Goal: Task Accomplishment & Management: Manage account settings

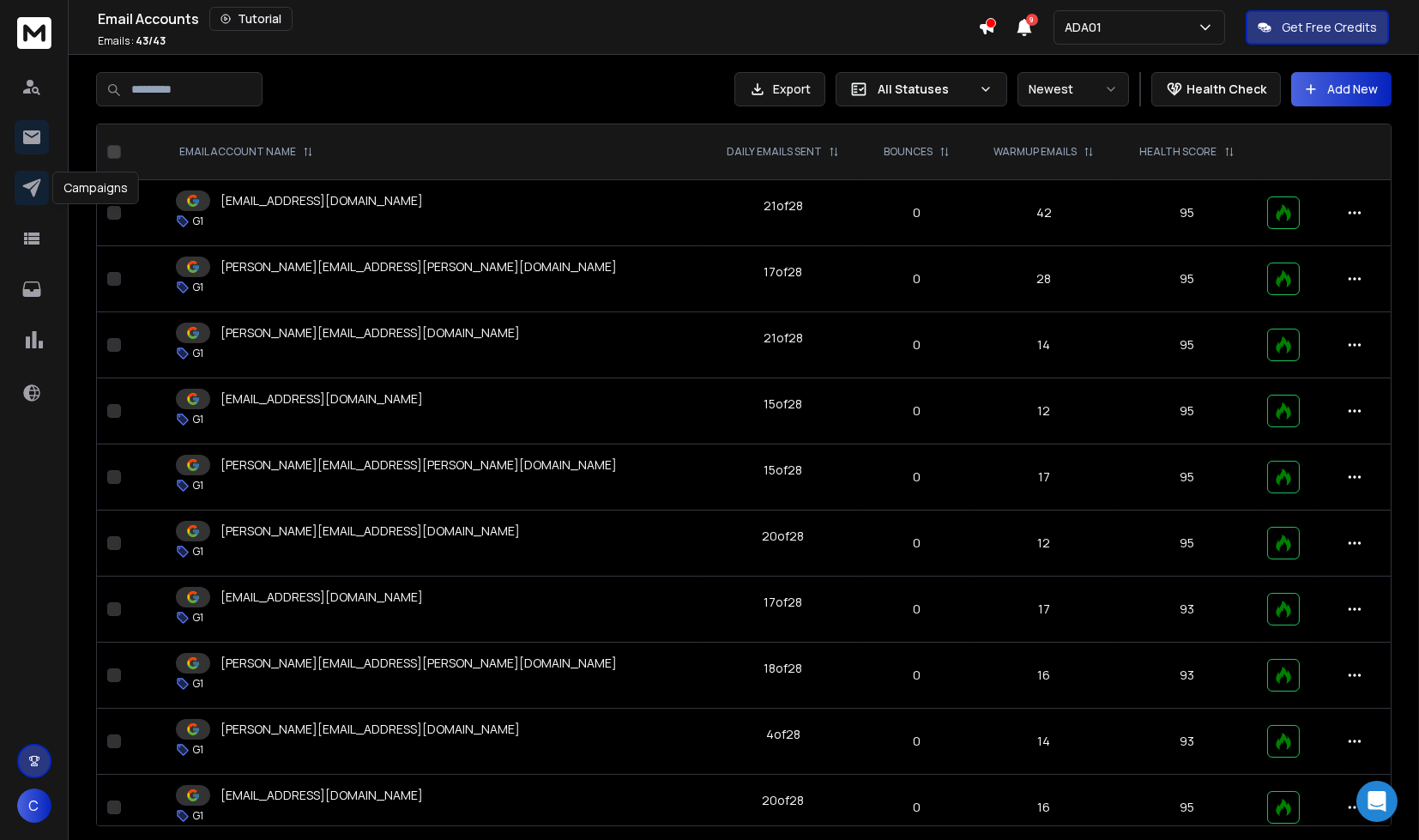
click at [19, 197] on link at bounding box center [31, 188] width 34 height 34
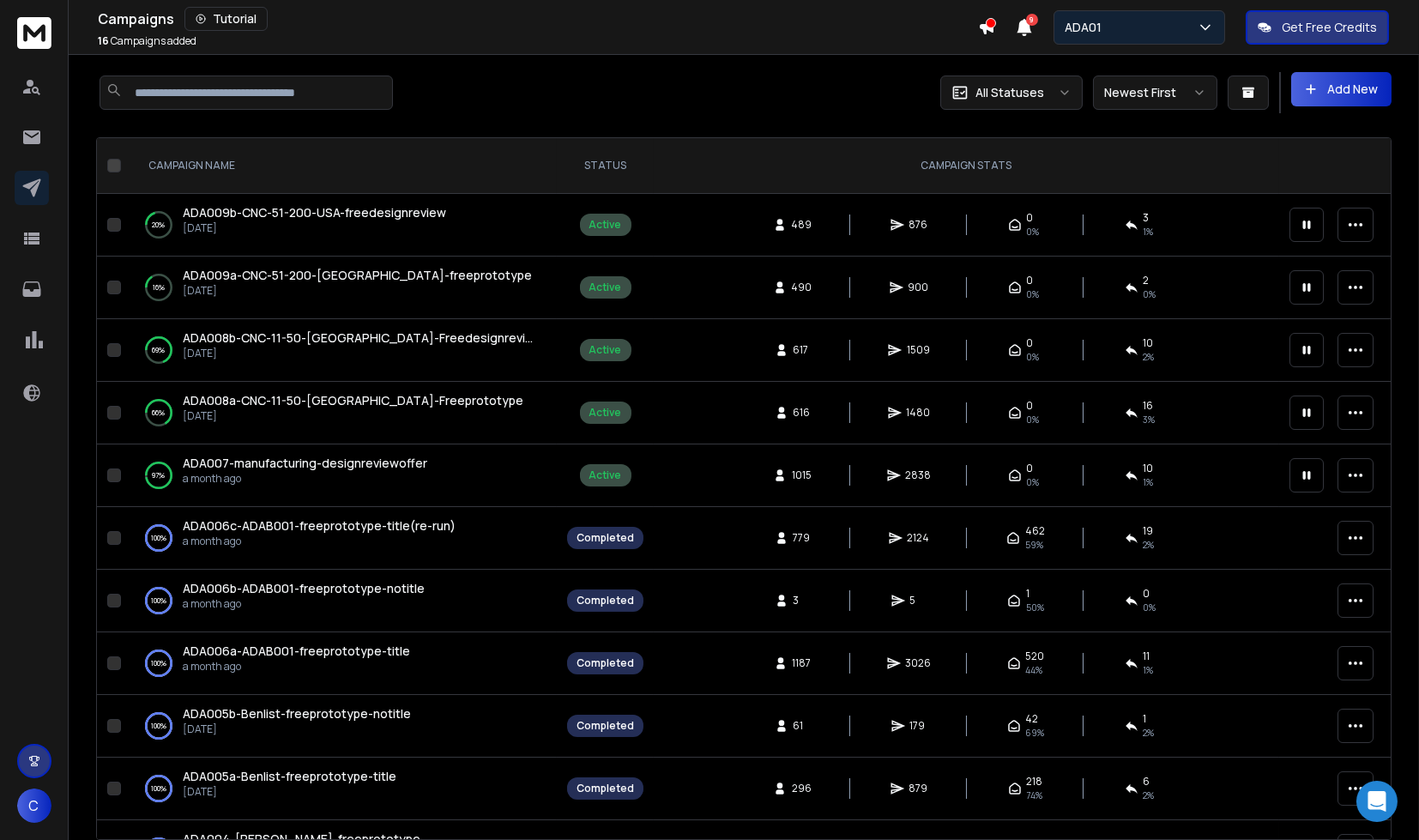
click at [1155, 26] on div "ADA01" at bounding box center [1139, 27] width 149 height 17
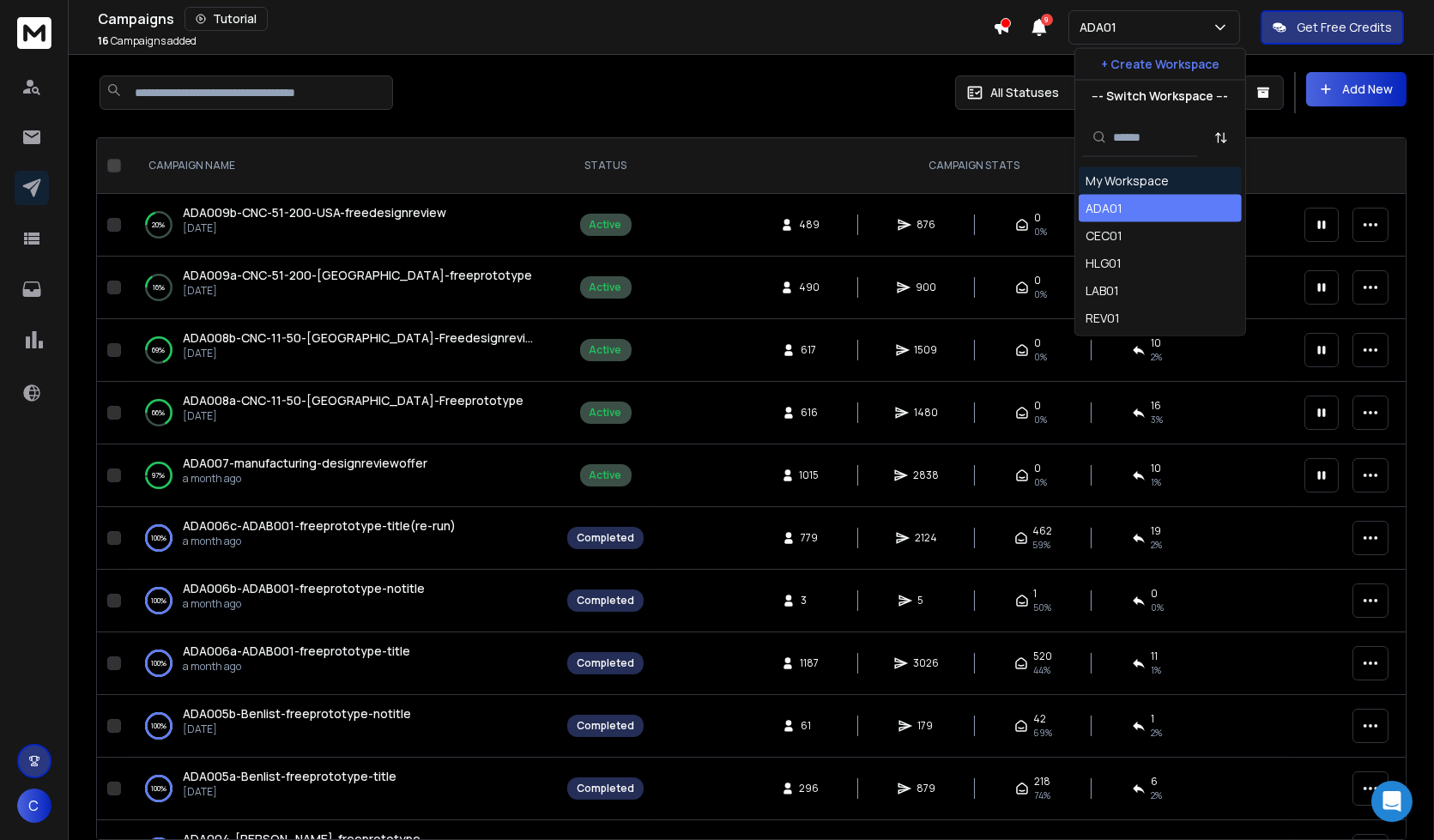
click at [1177, 179] on div "My Workspace" at bounding box center [1160, 181] width 163 height 28
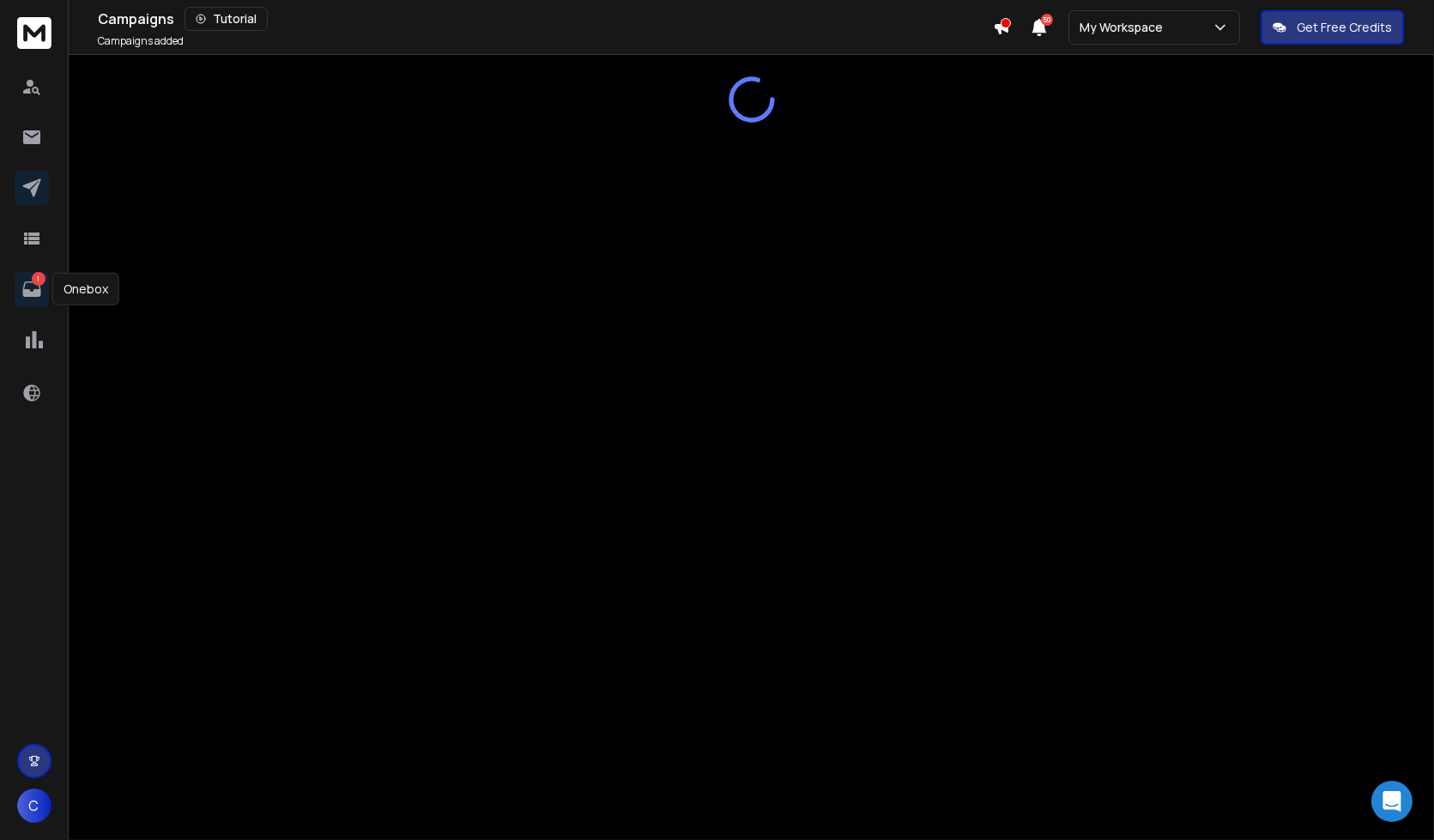
click at [38, 286] on p "1" at bounding box center [38, 278] width 13 height 13
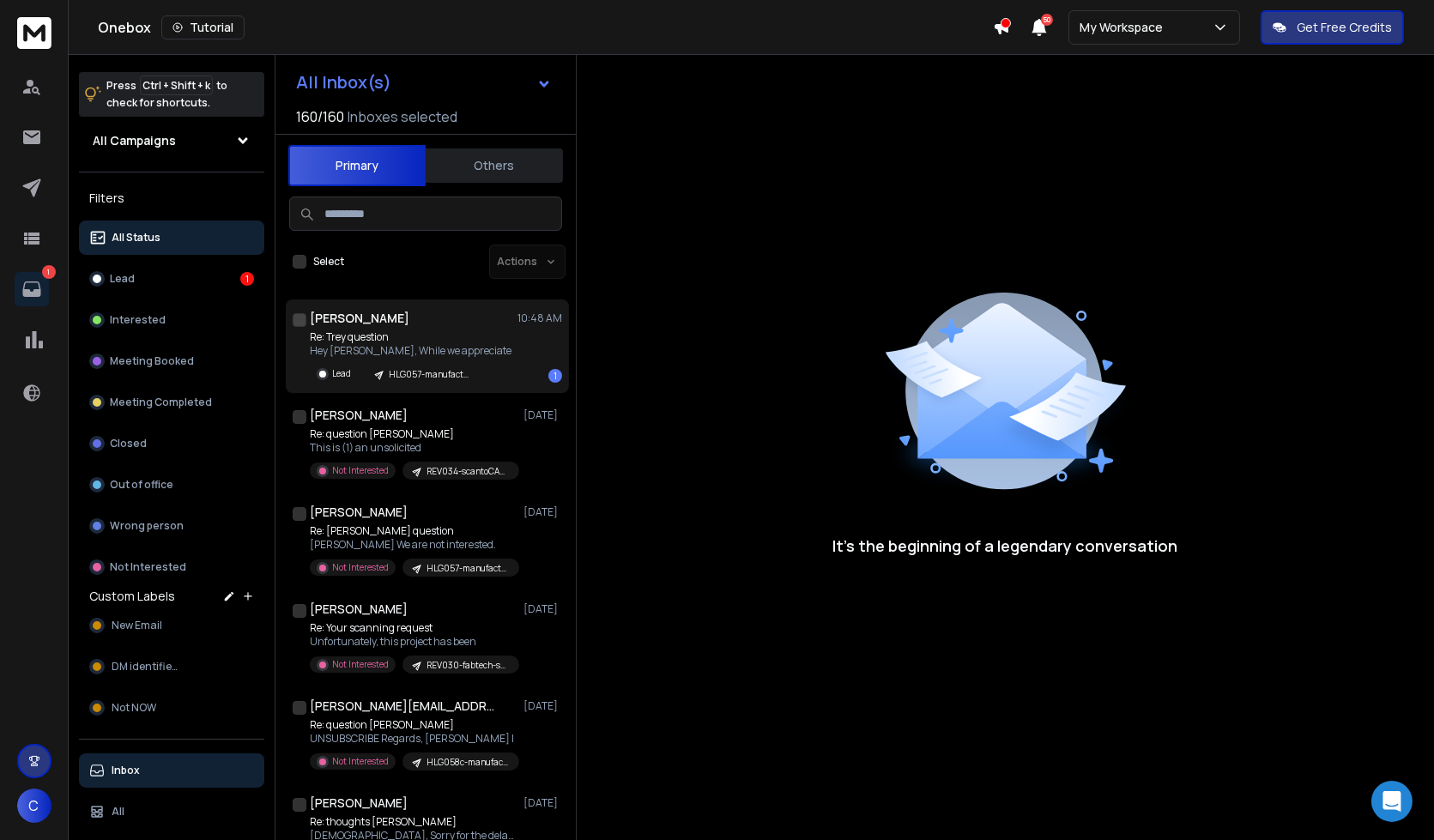
click at [453, 339] on p "Re: Trey question" at bounding box center [410, 336] width 202 height 13
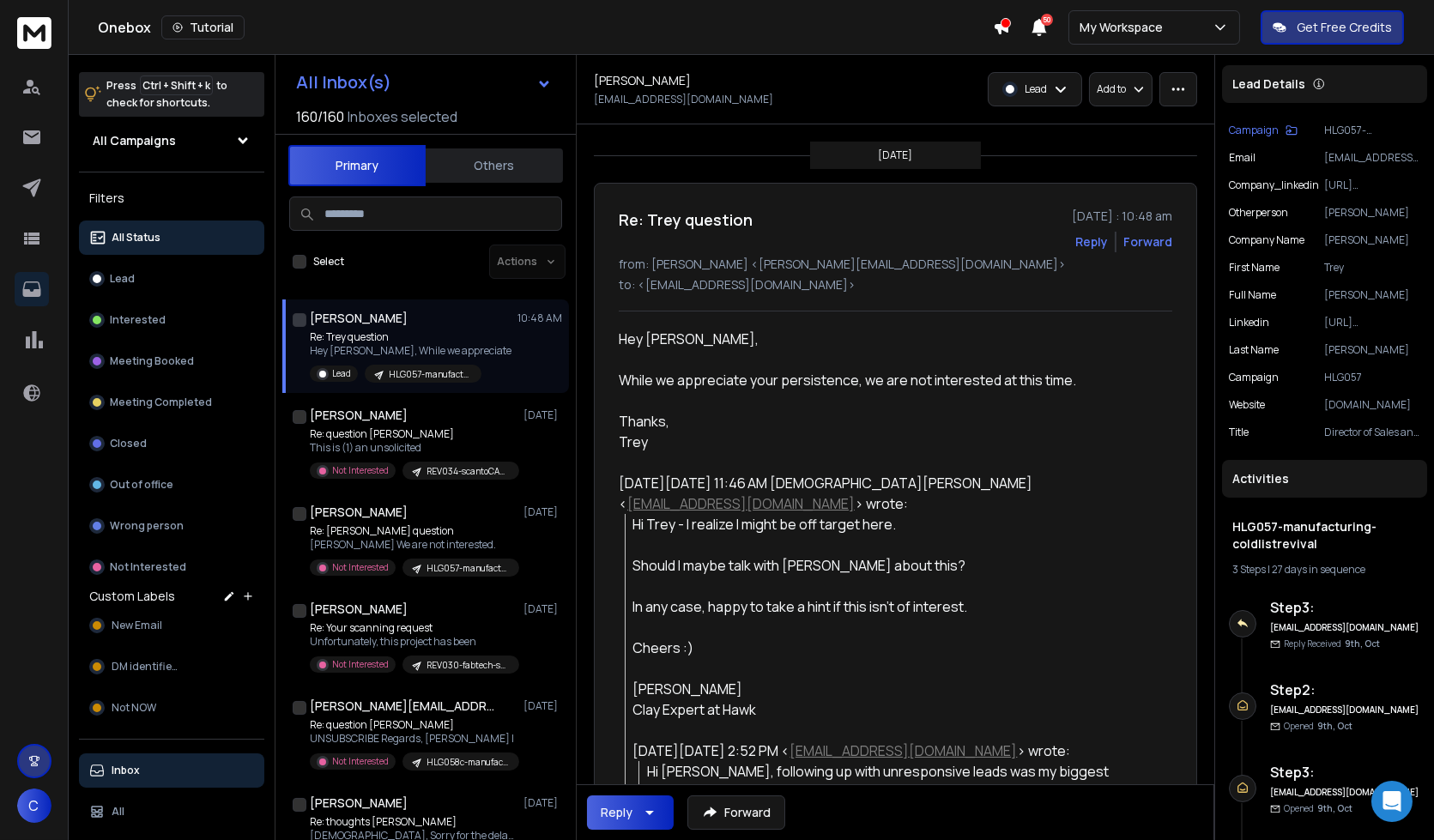
click at [1039, 90] on p "Lead" at bounding box center [1035, 88] width 22 height 13
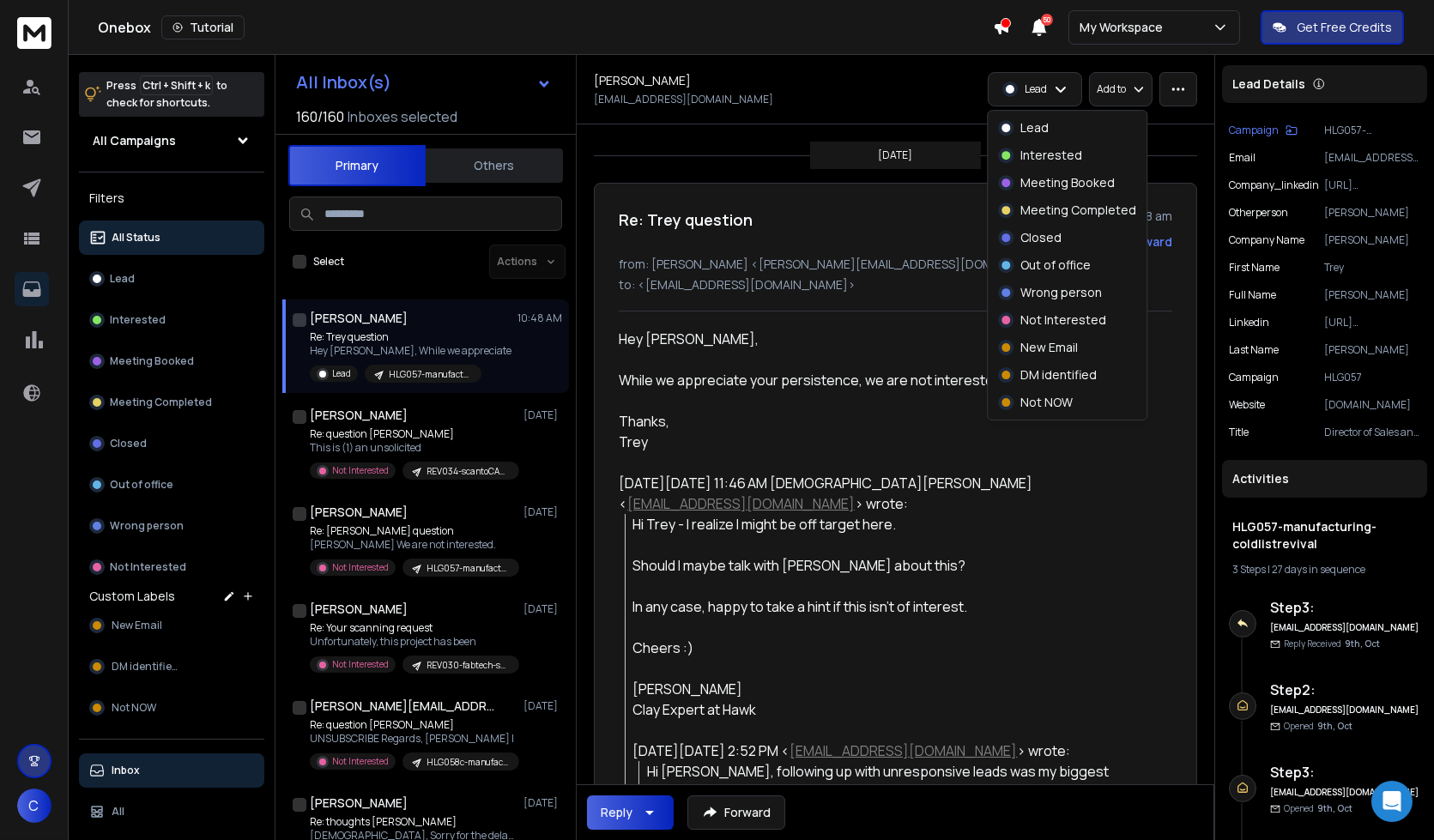
click at [825, 366] on div at bounding box center [869, 359] width 501 height 21
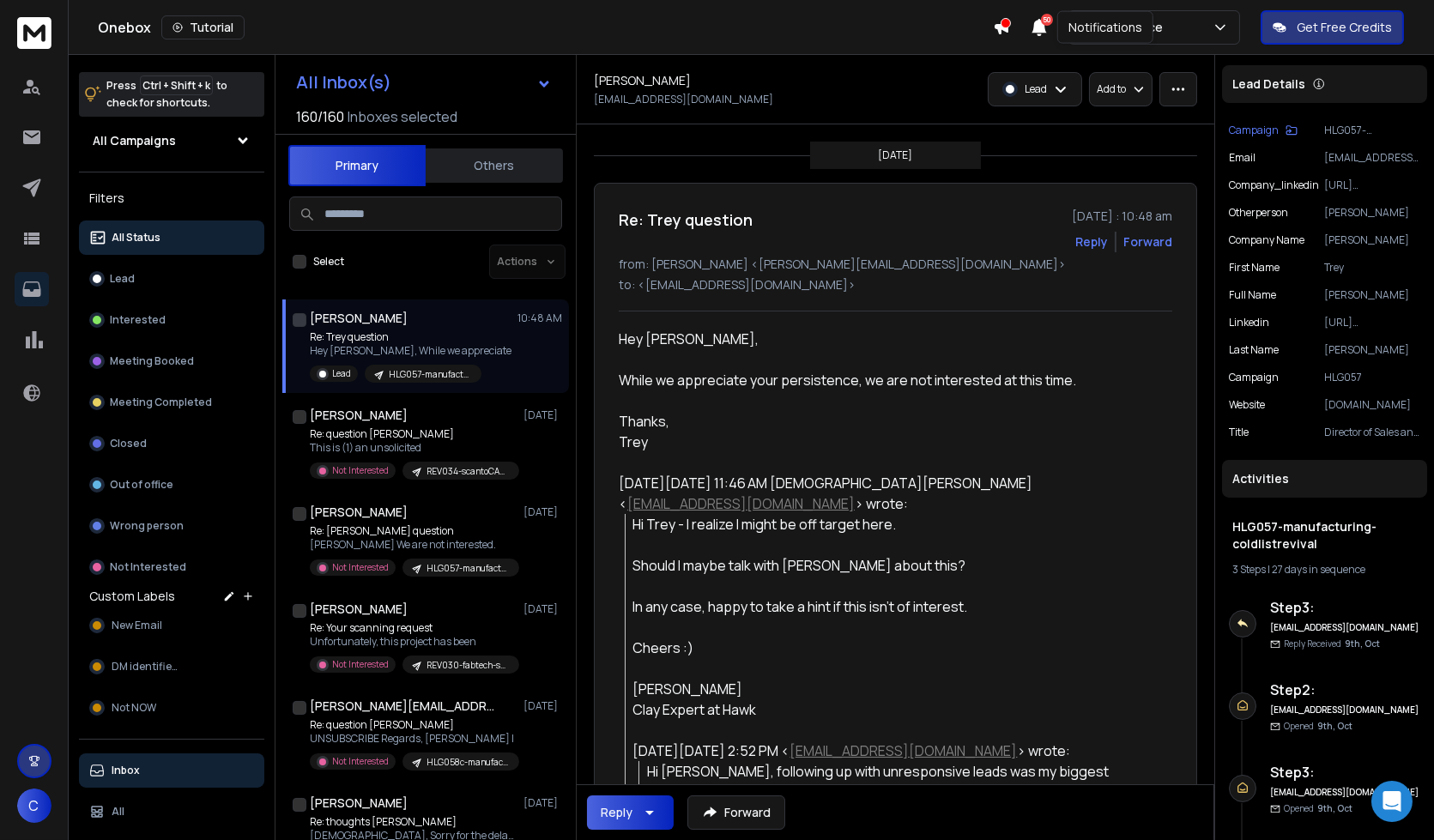
click at [1033, 89] on p "Lead" at bounding box center [1035, 88] width 22 height 13
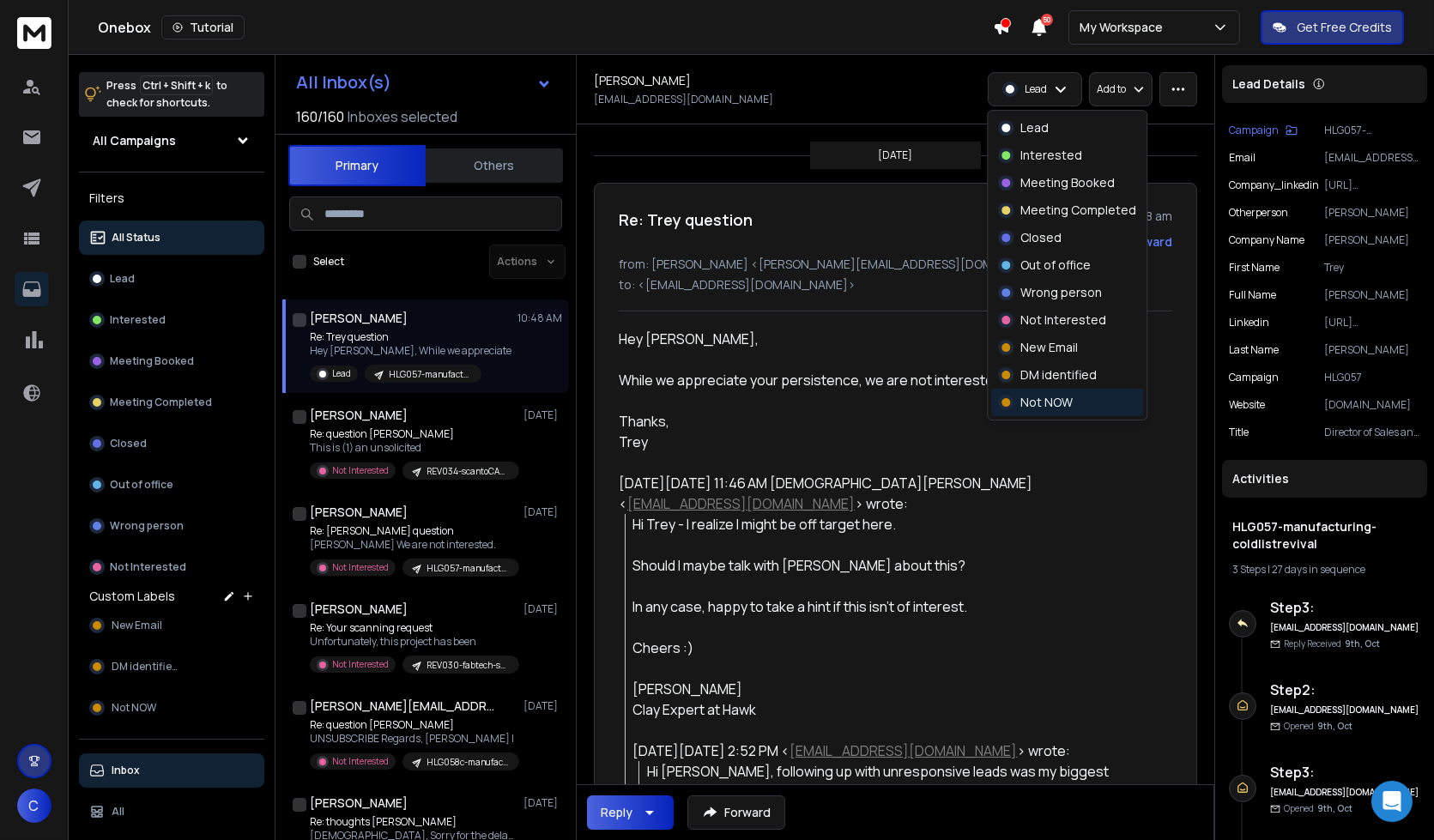
click at [1033, 407] on p "Not NOW" at bounding box center [1046, 402] width 53 height 17
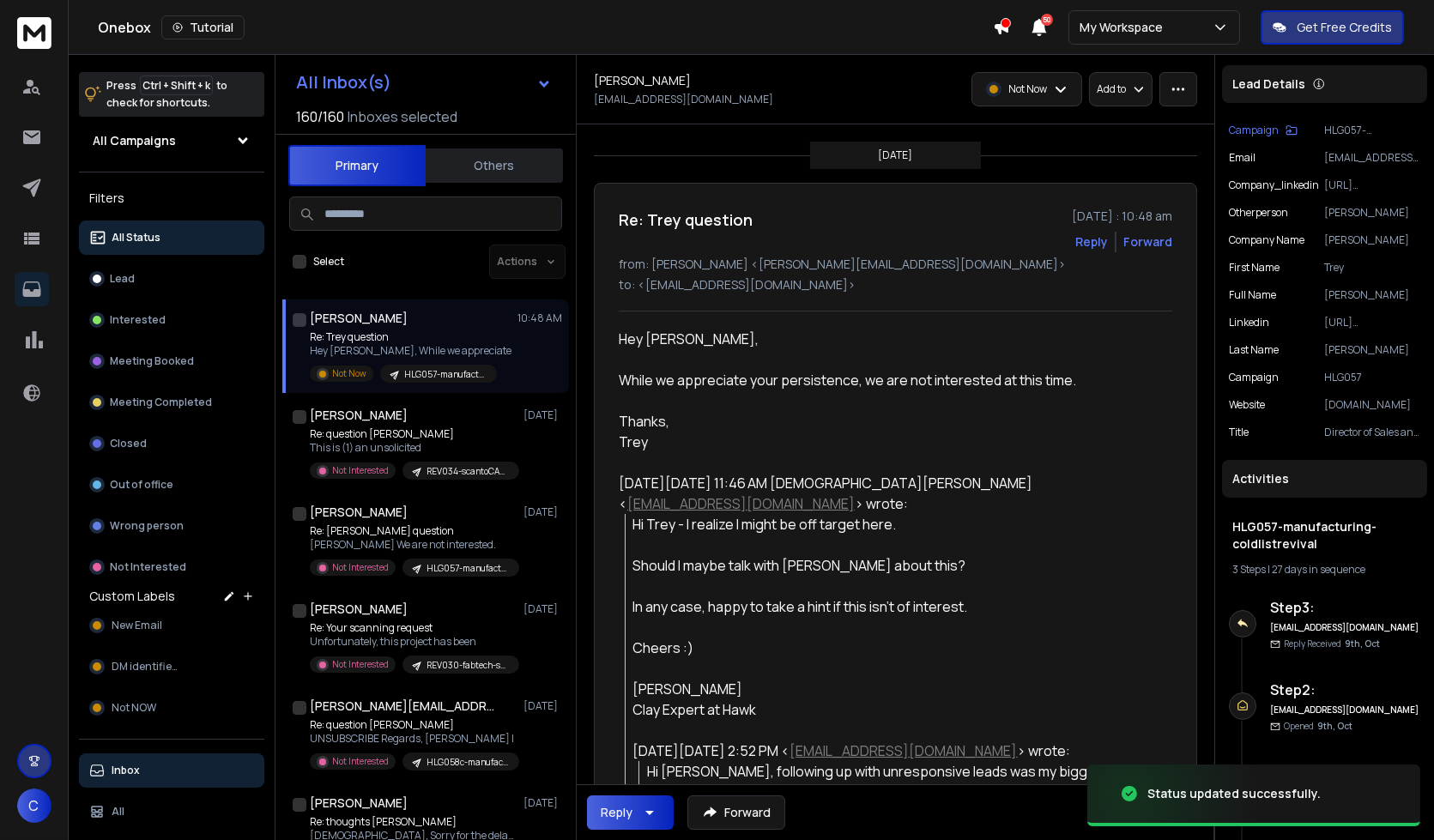
click at [458, 174] on button "Others" at bounding box center [494, 165] width 138 height 38
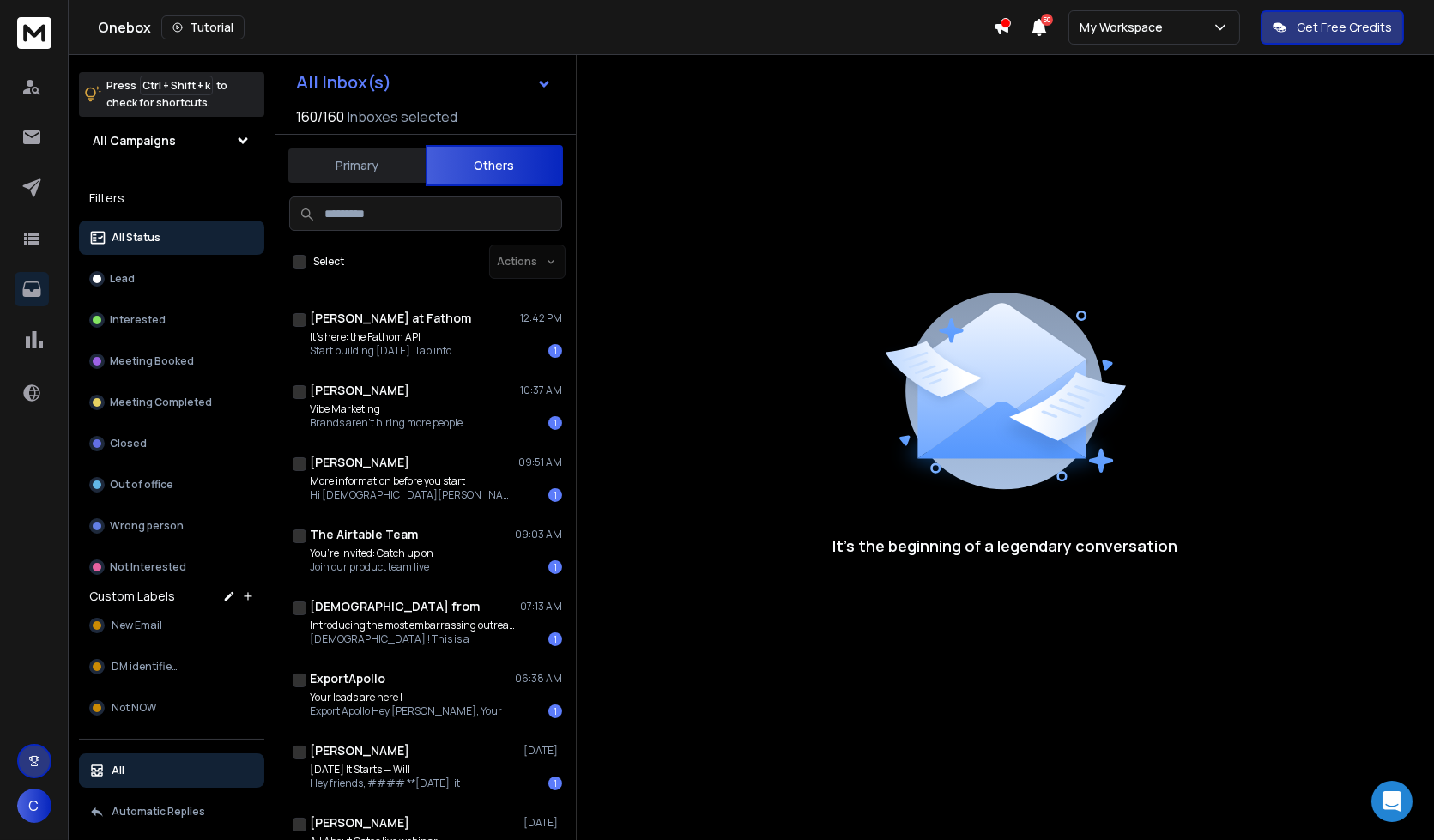
click at [334, 164] on button "Primary" at bounding box center [357, 165] width 138 height 38
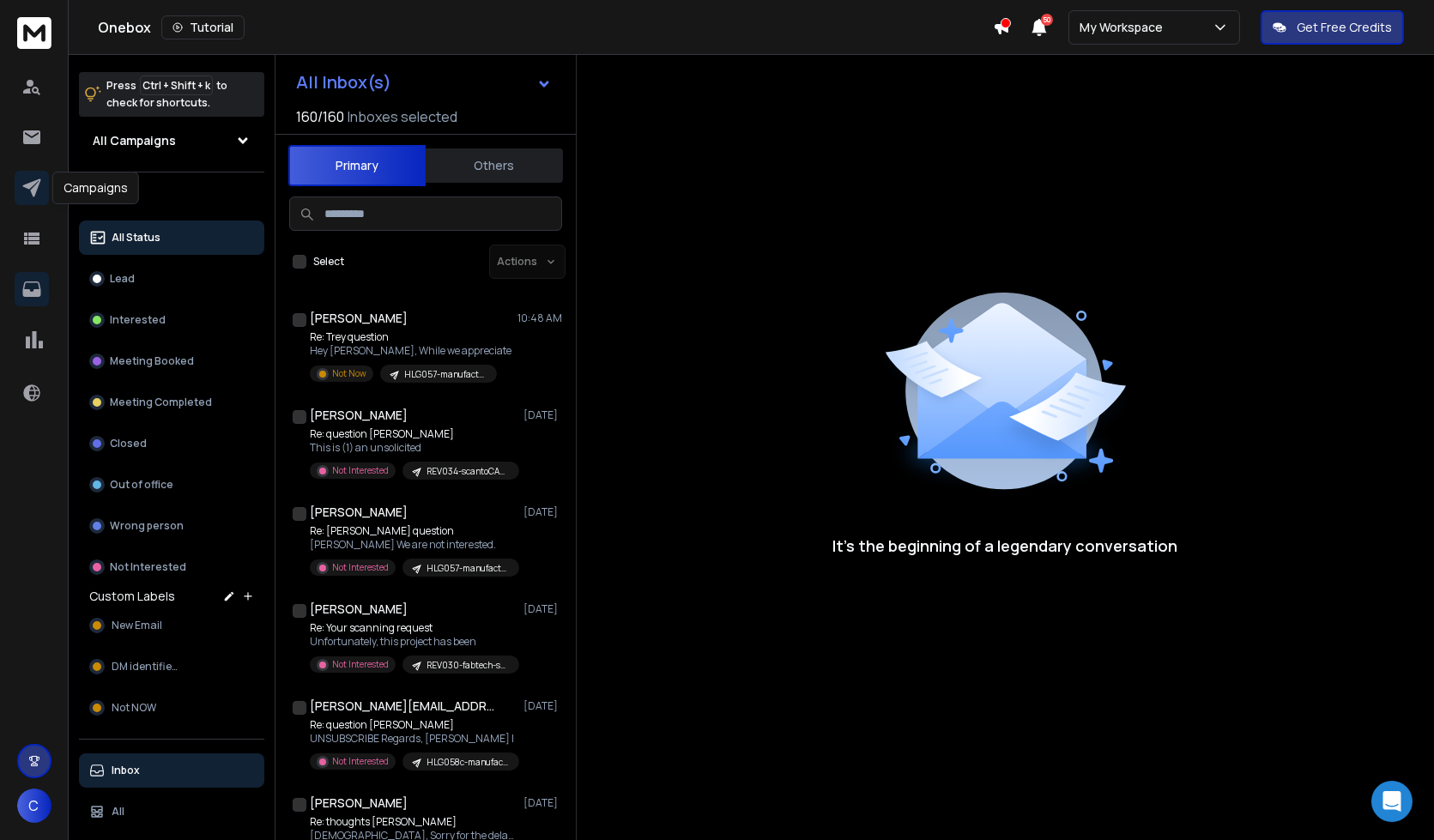
click at [27, 181] on icon at bounding box center [31, 188] width 21 height 21
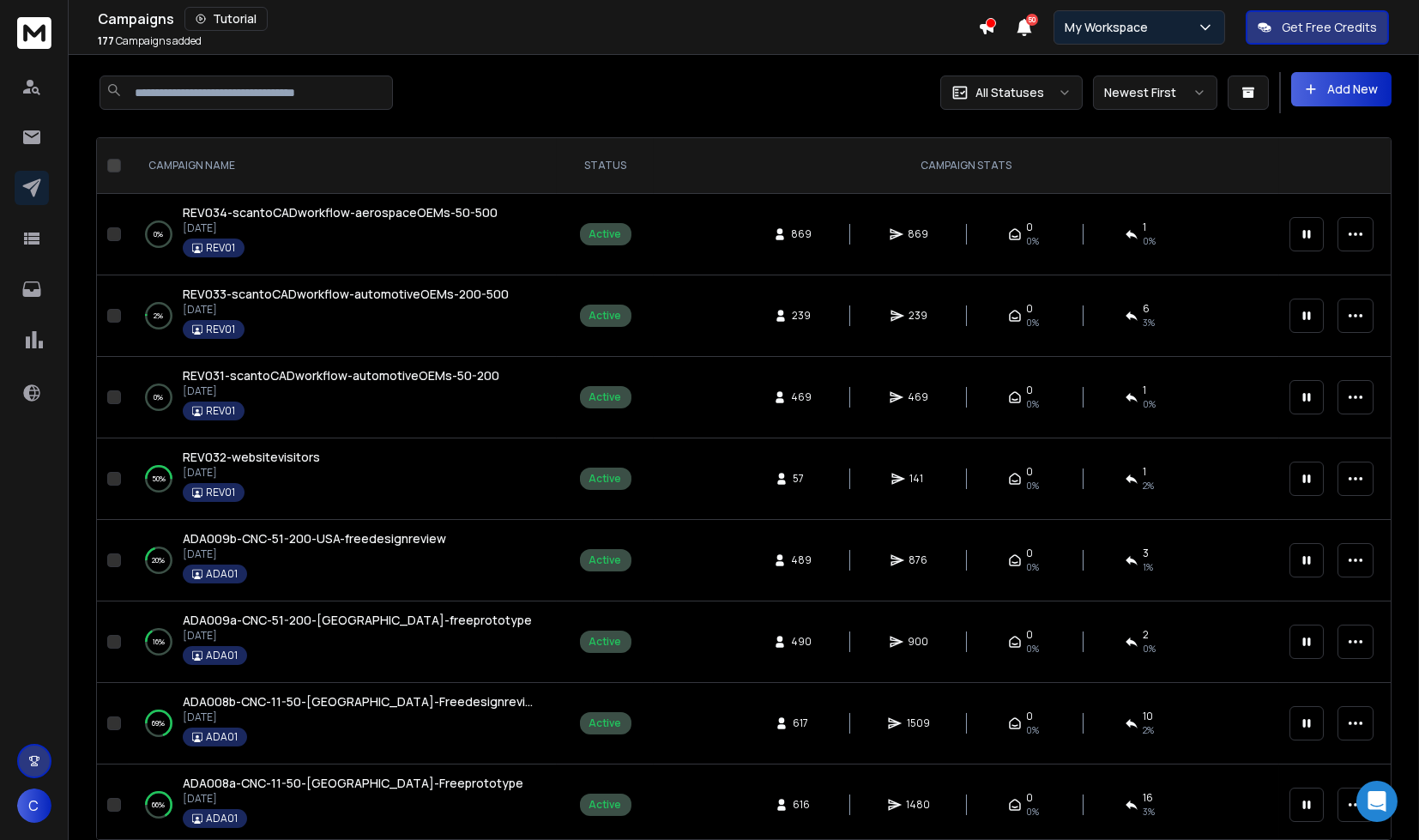
click at [1155, 29] on p "My Workspace" at bounding box center [1110, 27] width 90 height 17
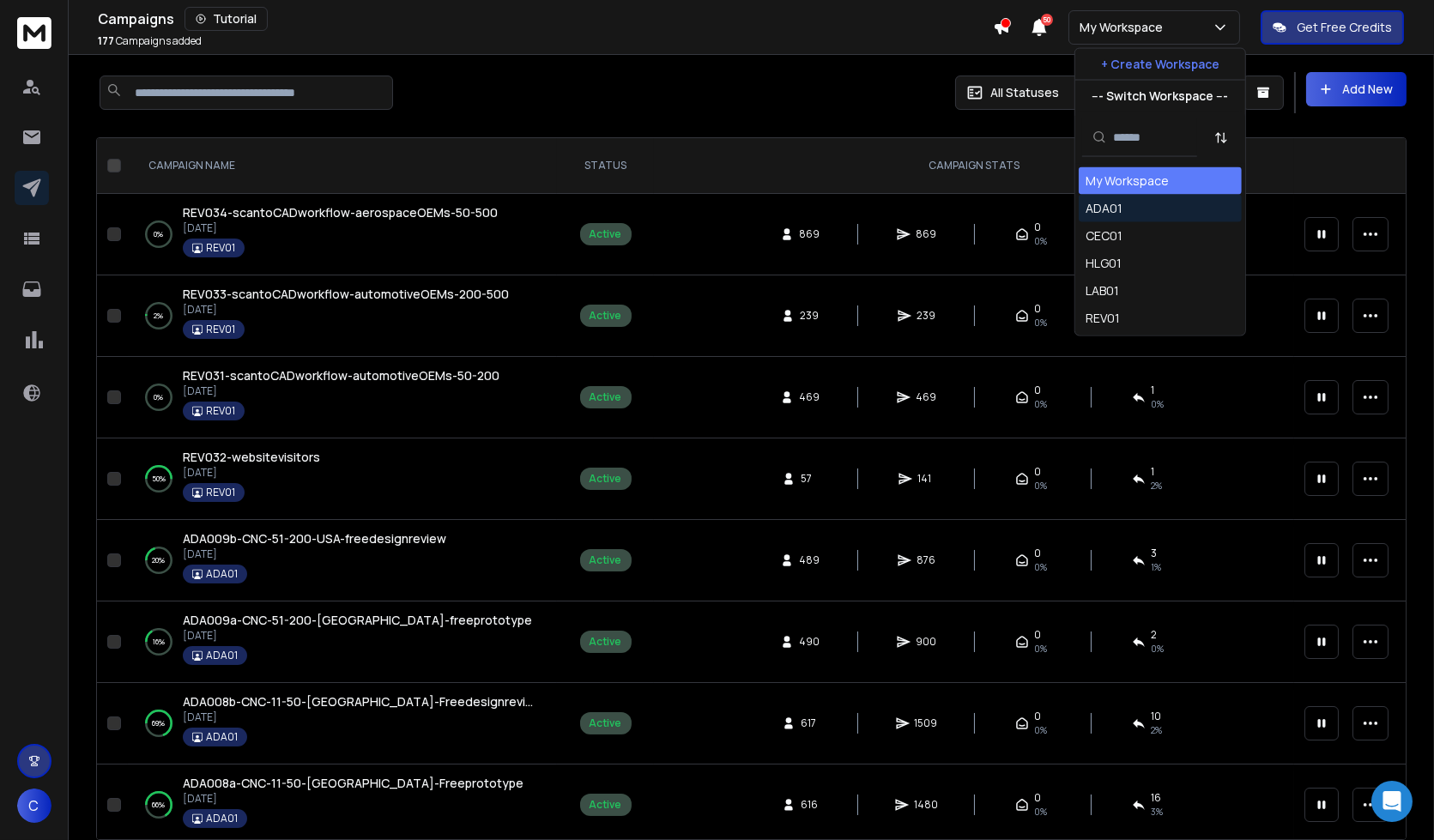
click at [1163, 206] on div "ADA01" at bounding box center [1160, 208] width 163 height 28
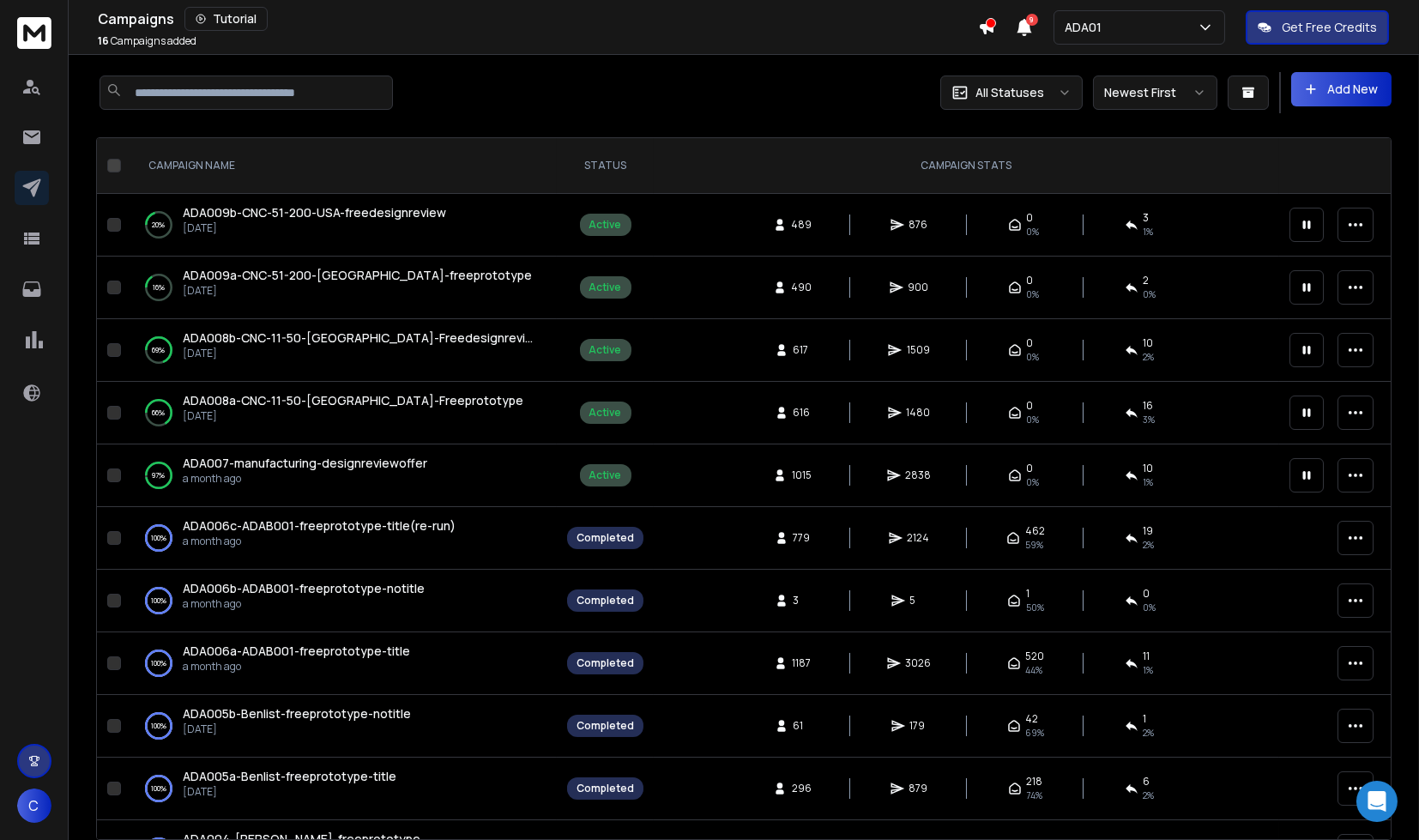
click at [257, 284] on p "9 days ago" at bounding box center [357, 290] width 350 height 13
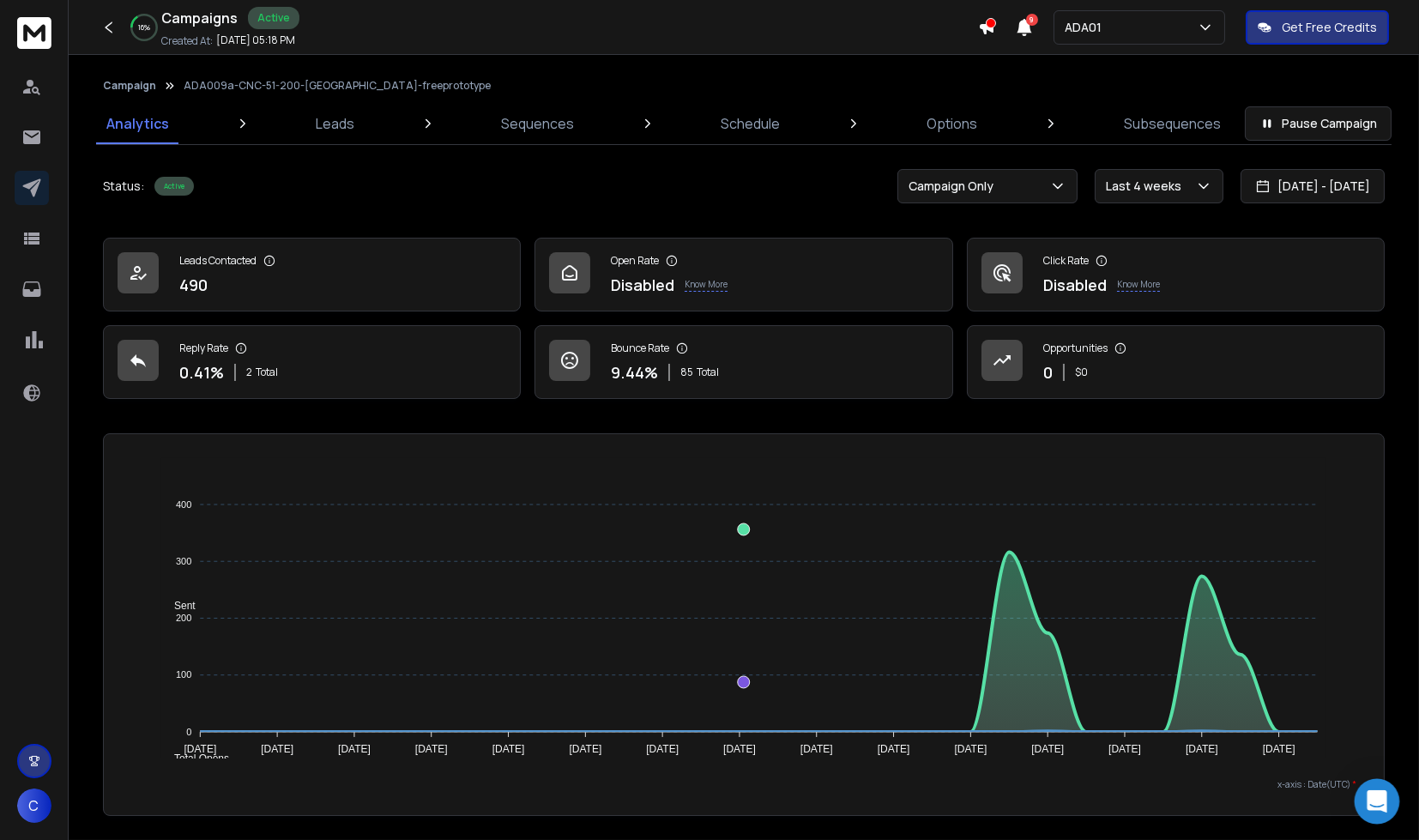
click at [1377, 795] on icon "Open Intercom Messenger" at bounding box center [1377, 801] width 20 height 22
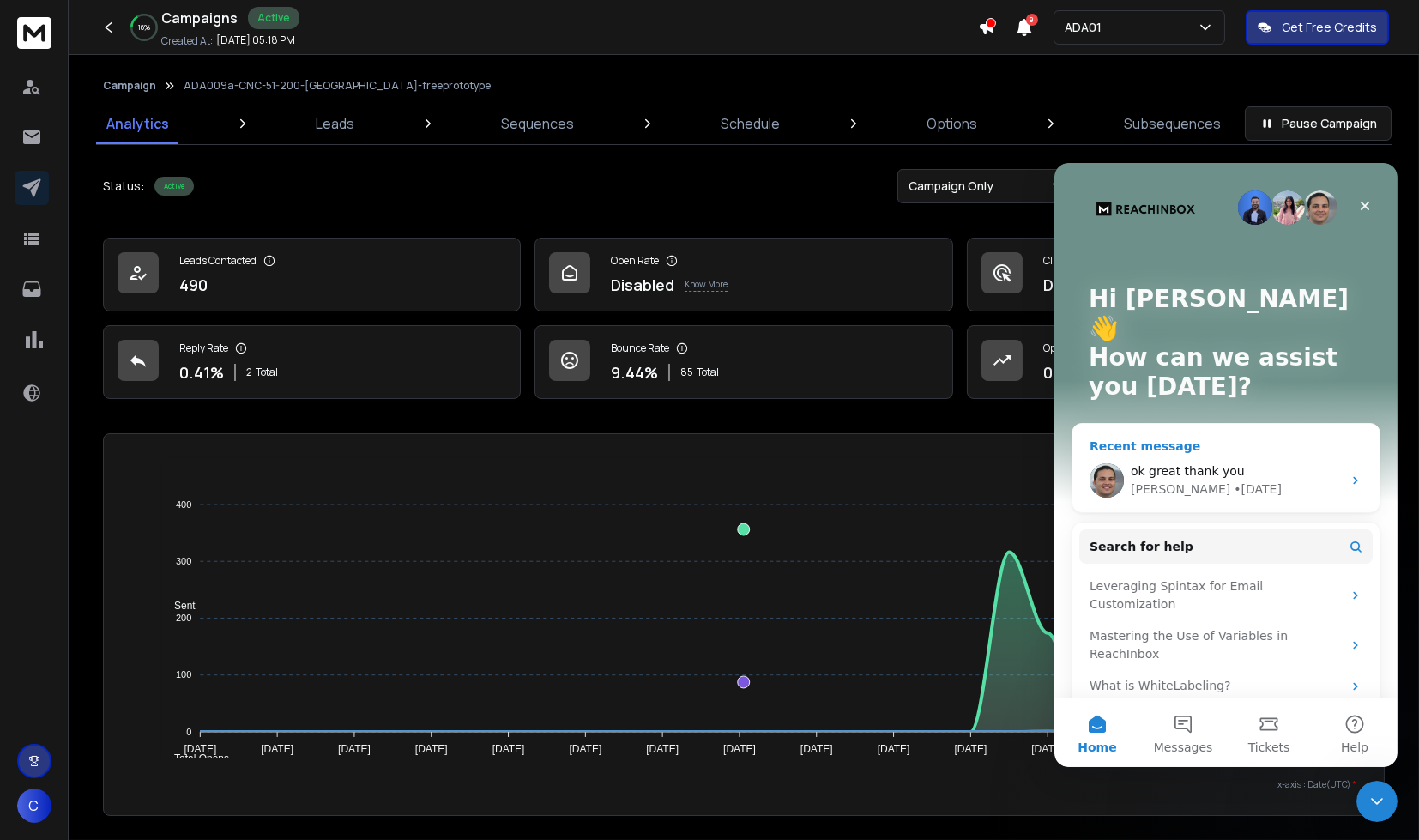
click at [1244, 479] on div "Raj • 2d ago" at bounding box center [1236, 488] width 211 height 18
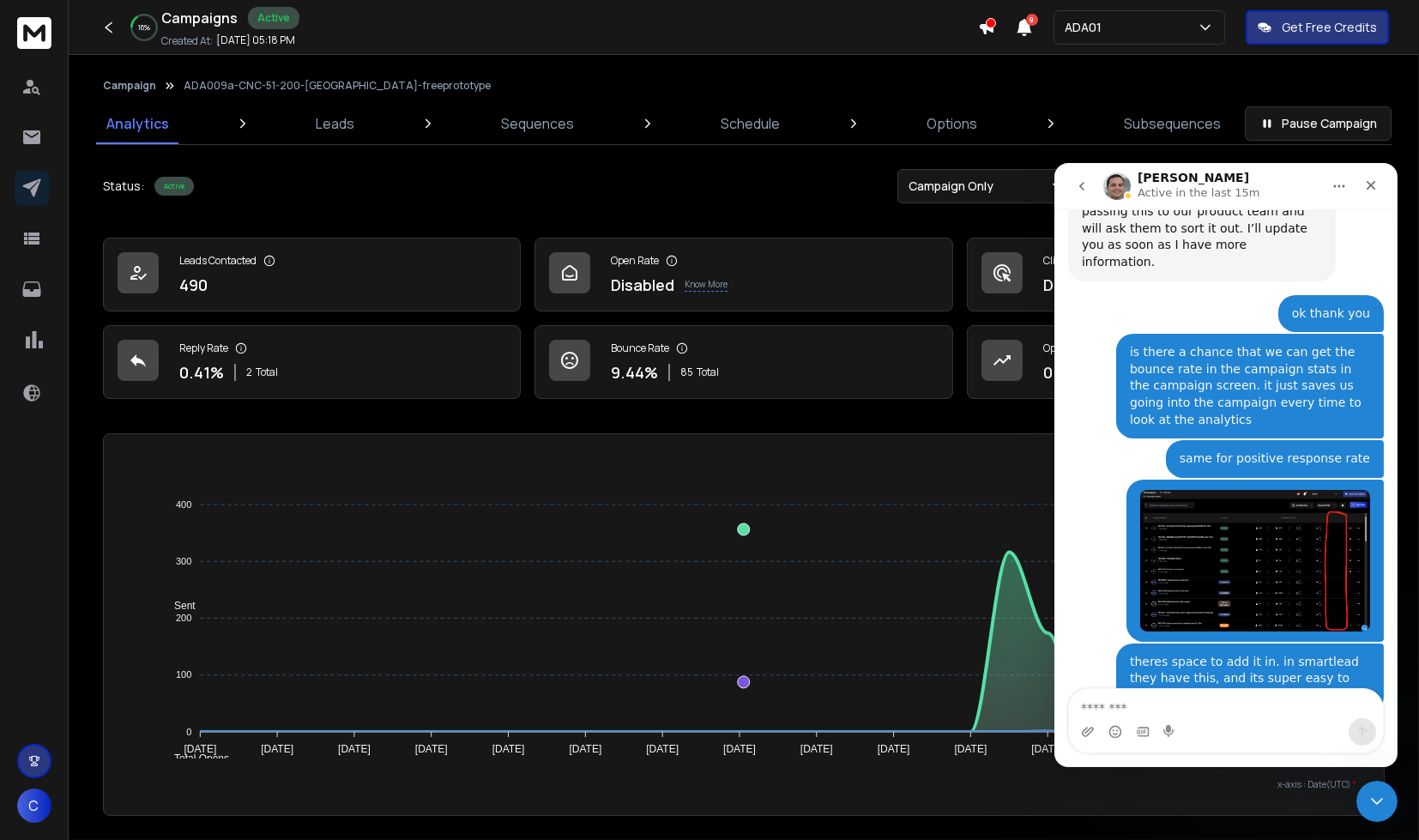
scroll to position [3186, 0]
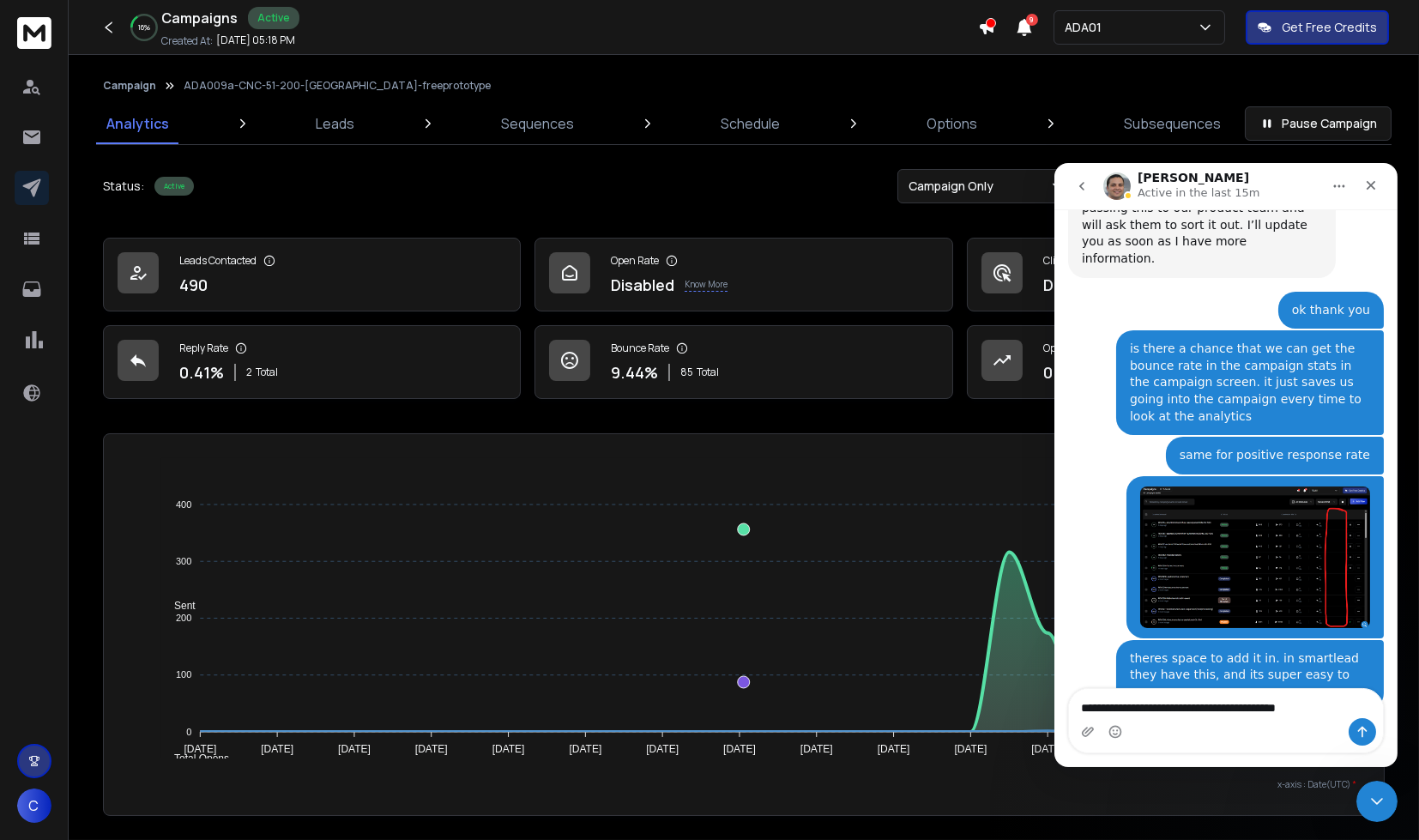
type textarea "**********"
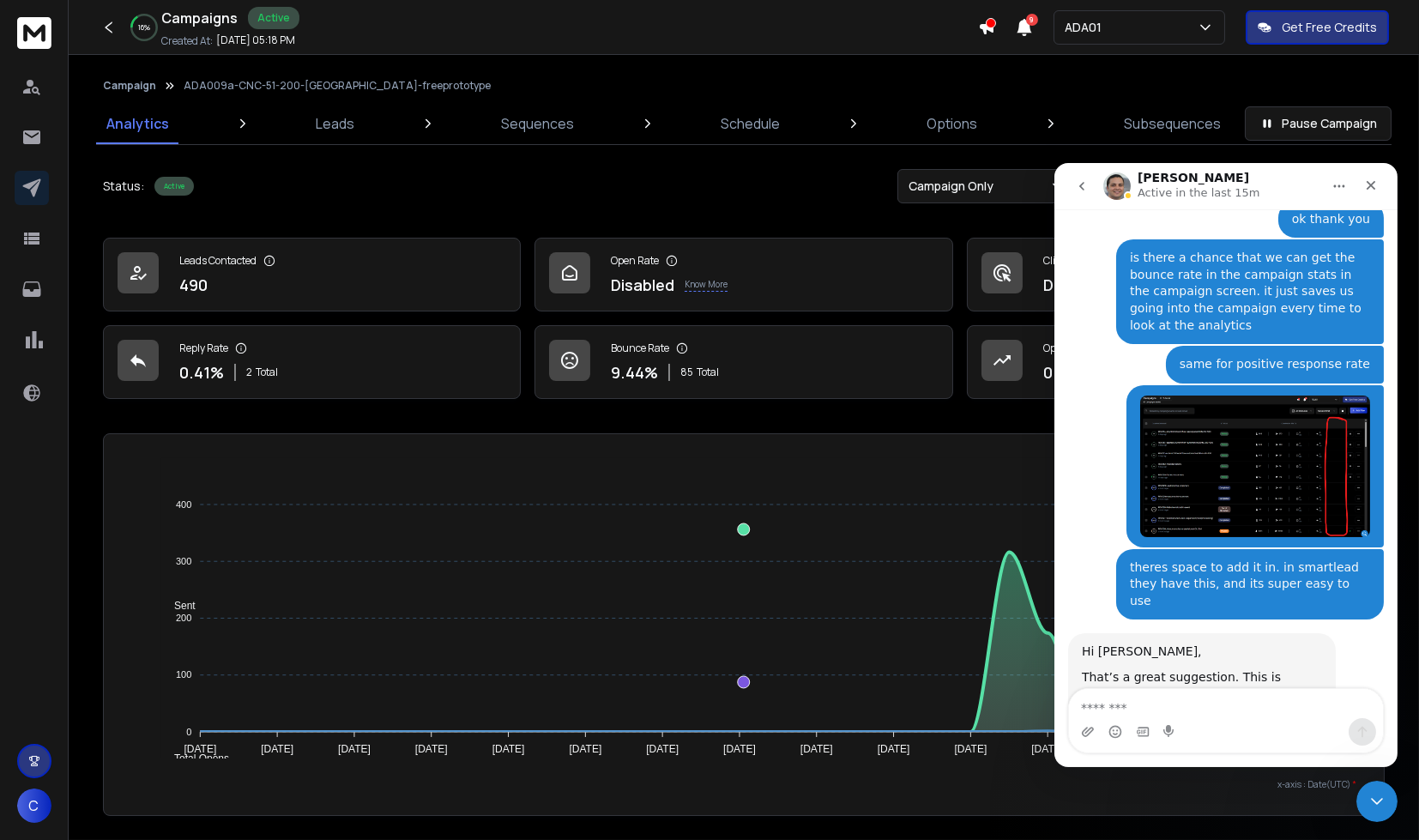
click at [500, 217] on div "Status: Active Pause Campaign Campaign Only Last 4 weeks 10 Sep 2025 - 09 Oct 2…" at bounding box center [744, 644] width 1282 height 952
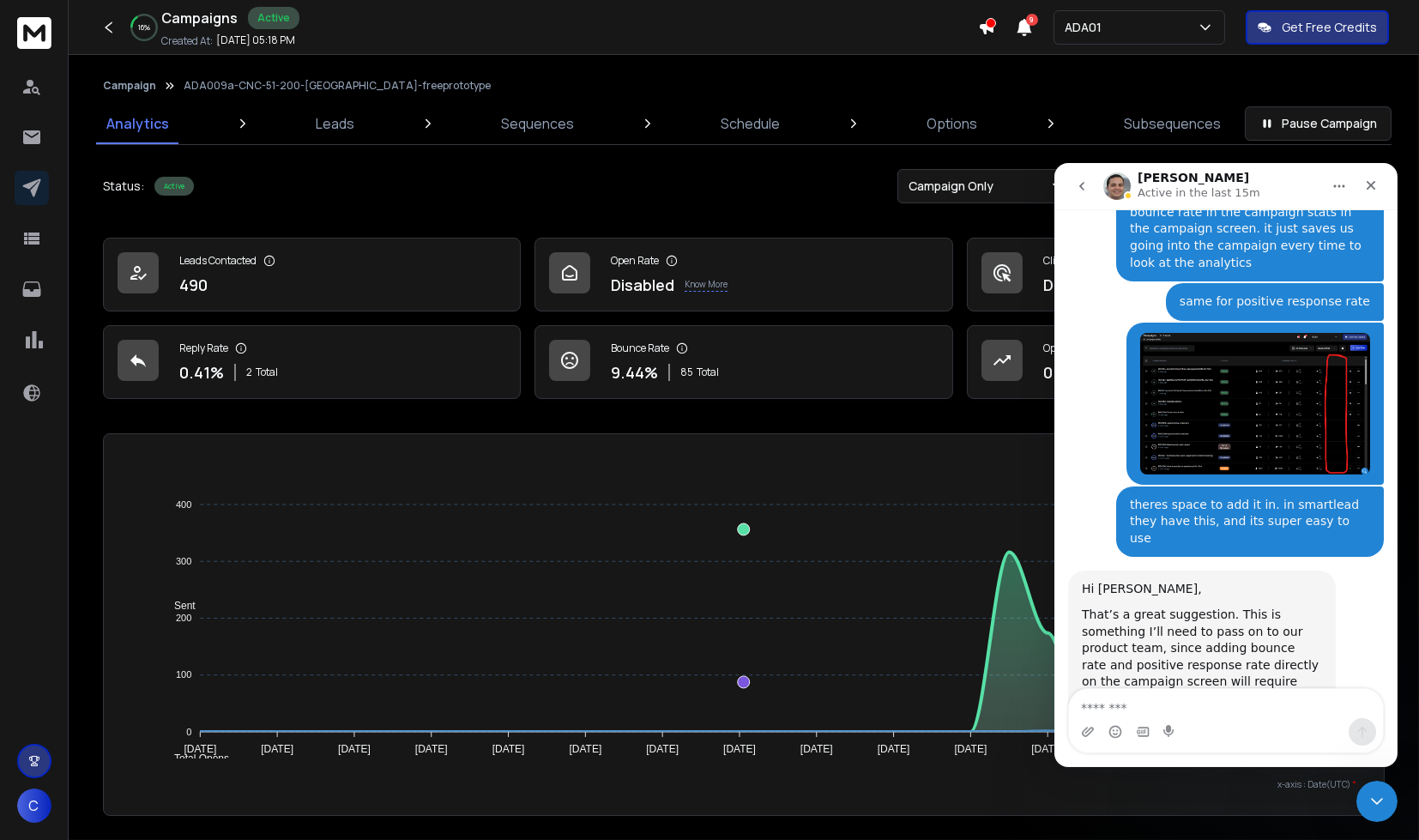
scroll to position [3387, 0]
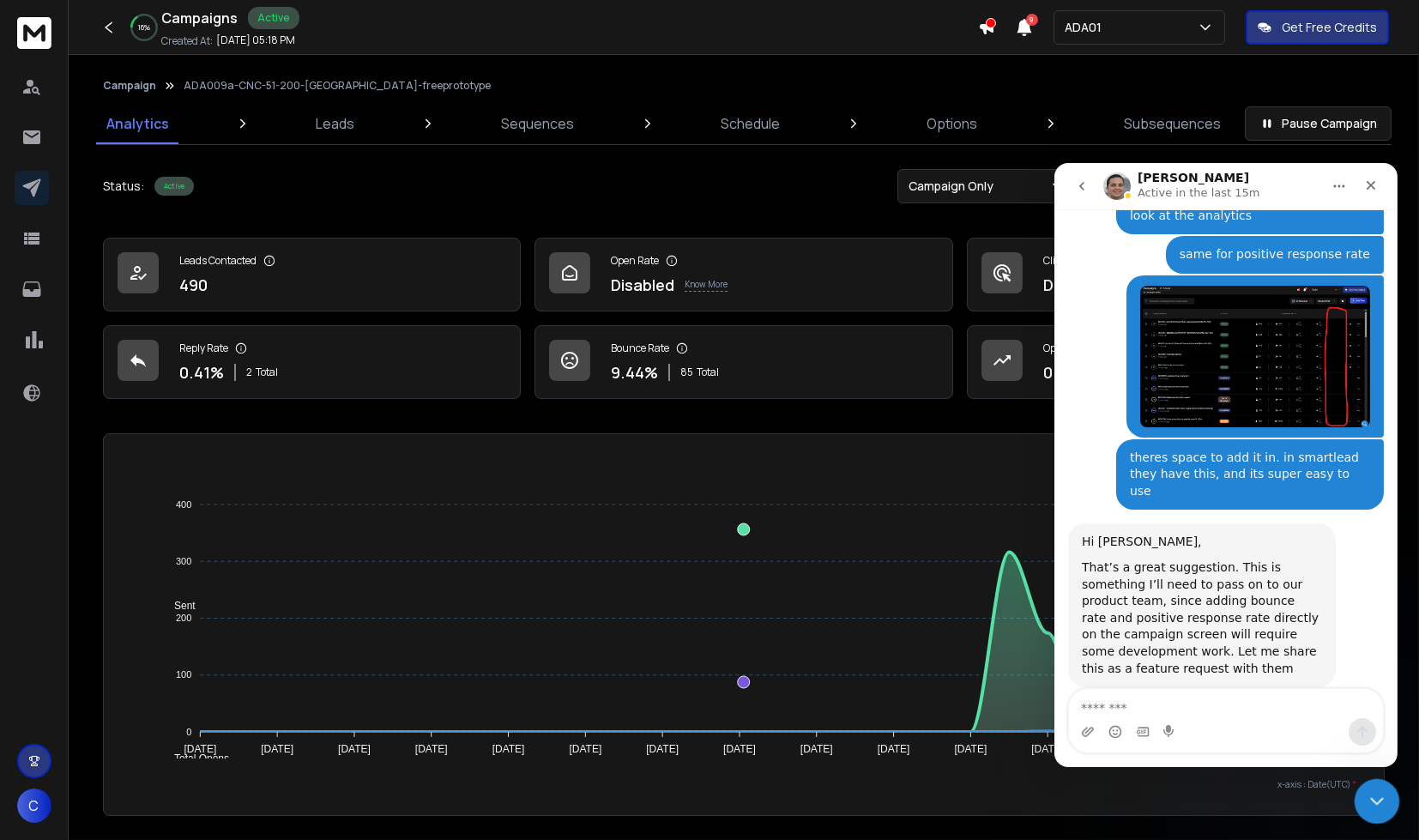
click at [1374, 777] on div "Close Intercom Messenger" at bounding box center [1374, 798] width 41 height 41
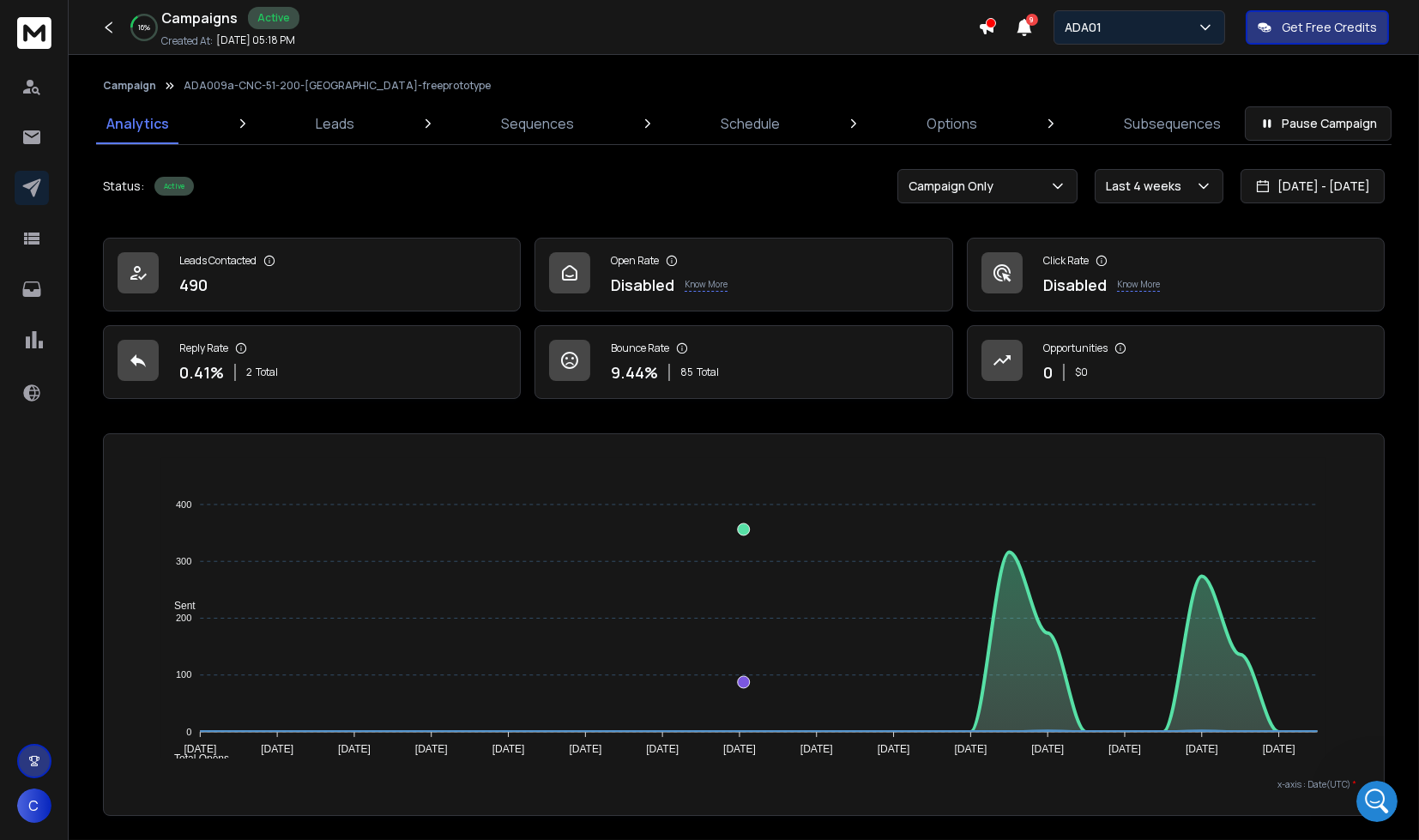
click at [1082, 19] on p "ADA01" at bounding box center [1086, 27] width 44 height 17
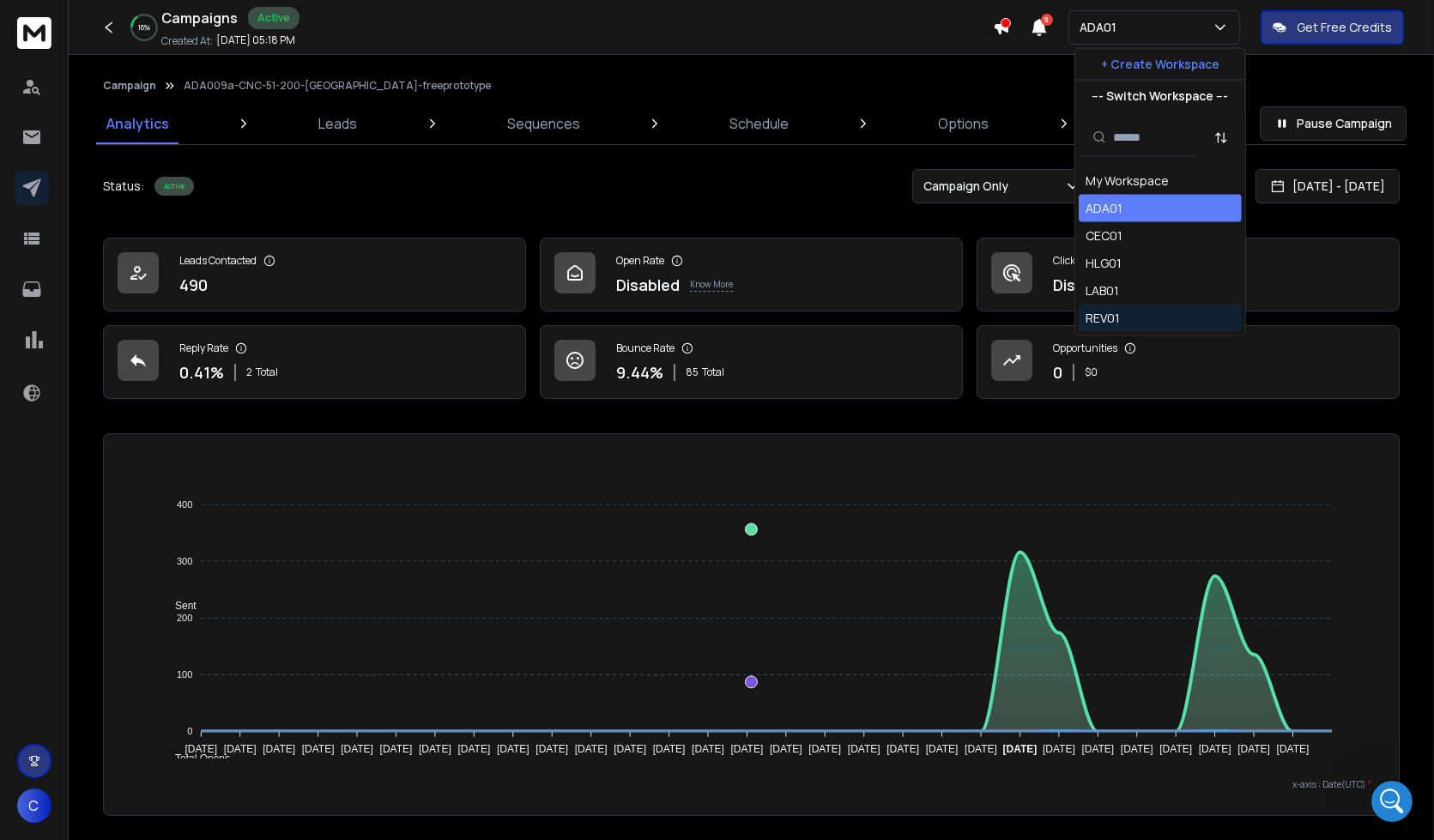
click at [1107, 324] on div "REV01" at bounding box center [1102, 317] width 34 height 17
